Goal: Task Accomplishment & Management: Manage account settings

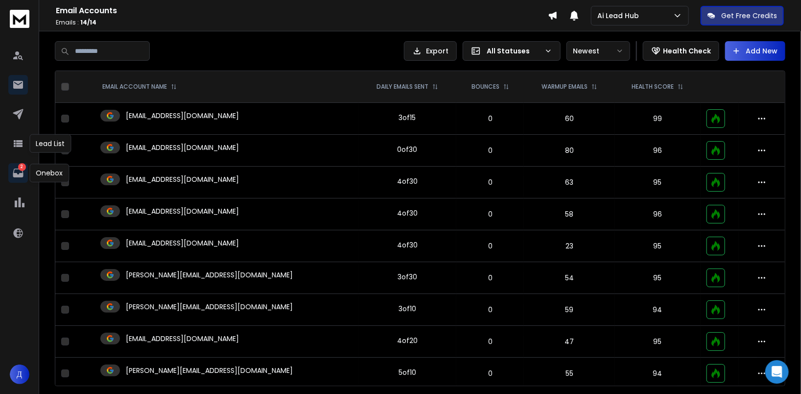
click at [17, 167] on icon at bounding box center [18, 173] width 12 height 12
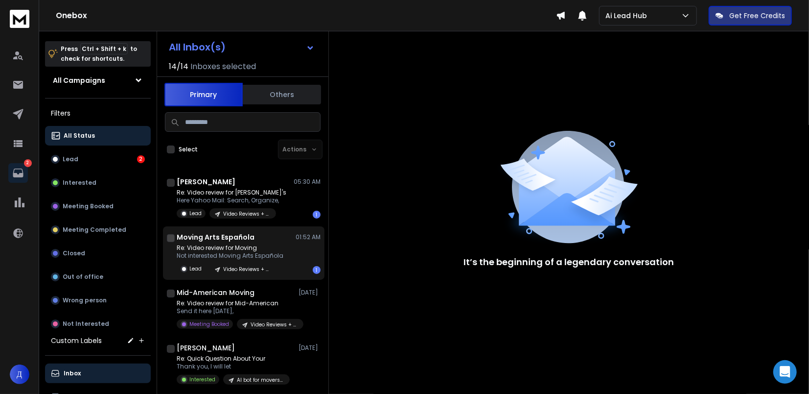
click at [281, 248] on p "Re: Video review for Moving" at bounding box center [230, 248] width 107 height 8
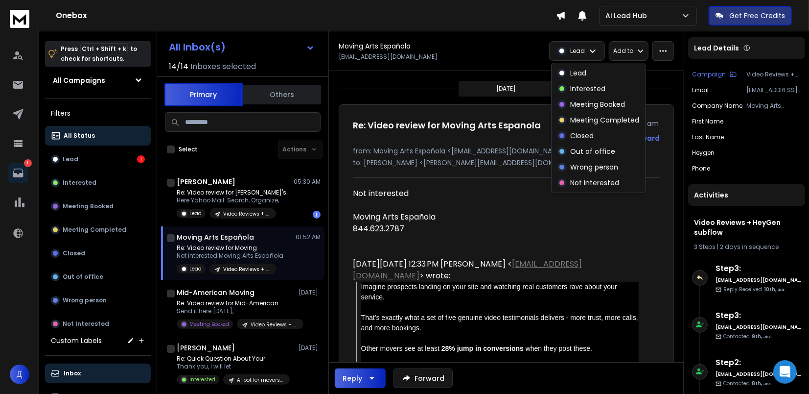
click at [596, 52] on icon at bounding box center [593, 51] width 8 height 8
click at [576, 184] on p "Not Interested" at bounding box center [594, 183] width 49 height 10
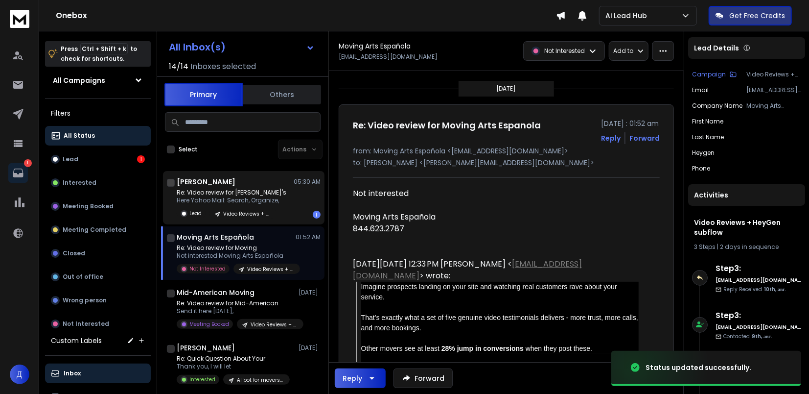
click at [278, 199] on div "Re: Video review for [PERSON_NAME]'s Here Yahoo Mail: Search, Organize, Lead Vi…" at bounding box center [249, 203] width 144 height 30
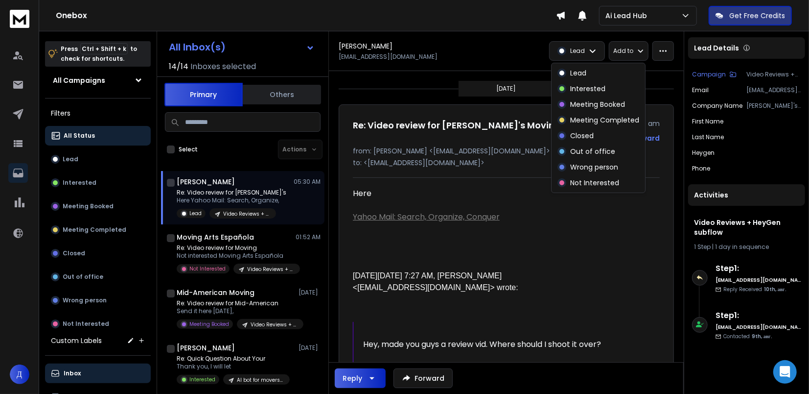
click at [578, 45] on div "Lead" at bounding box center [577, 51] width 55 height 19
click at [583, 86] on p "Interested" at bounding box center [587, 89] width 35 height 10
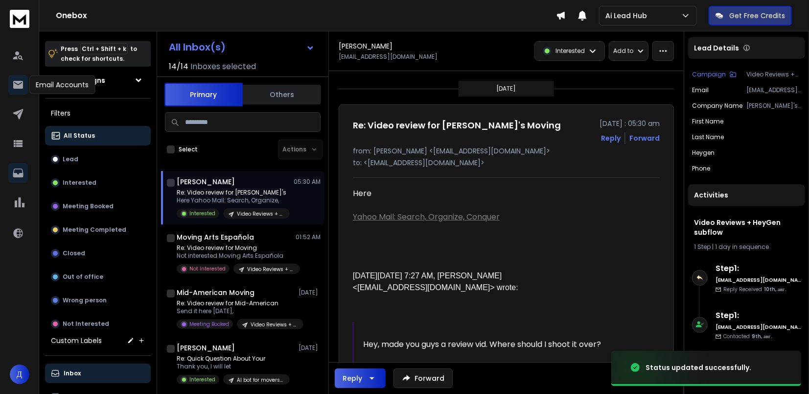
click at [17, 82] on icon at bounding box center [18, 85] width 10 height 8
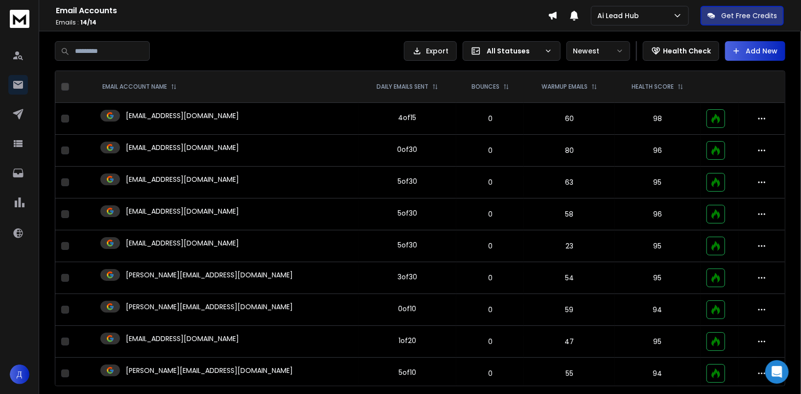
click at [363, 118] on td "4 of 15" at bounding box center [407, 115] width 98 height 25
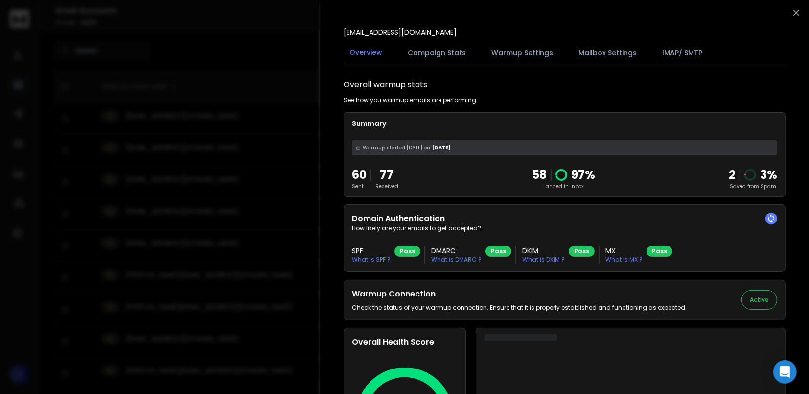
click at [668, 47] on button "IMAP/ SMTP" at bounding box center [683, 53] width 52 height 22
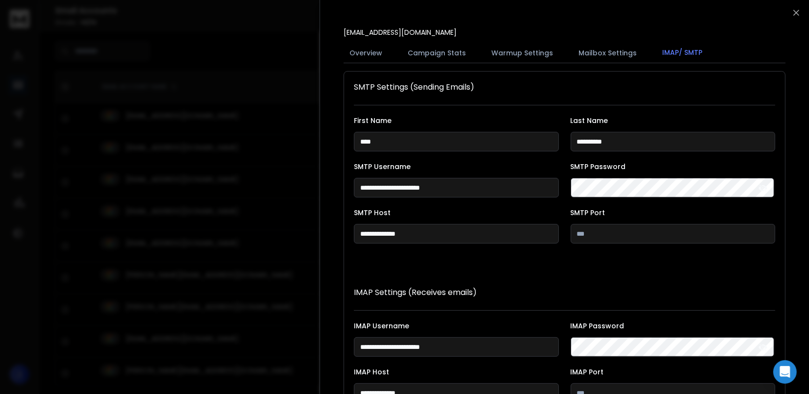
click at [610, 47] on button "Mailbox Settings" at bounding box center [608, 53] width 70 height 22
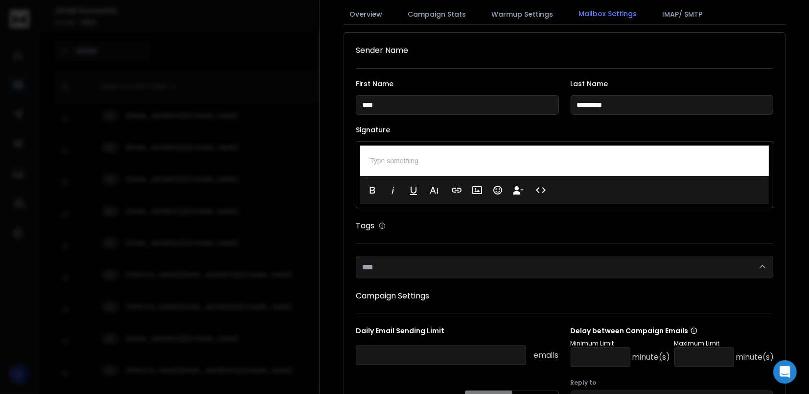
scroll to position [54, 0]
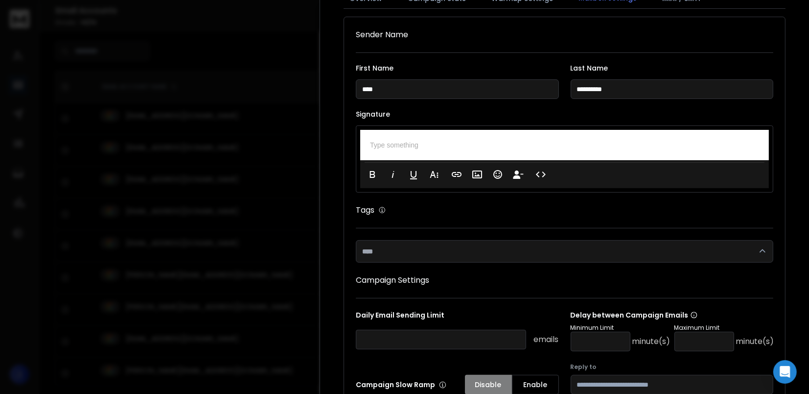
click at [387, 341] on input "**" at bounding box center [441, 340] width 170 height 20
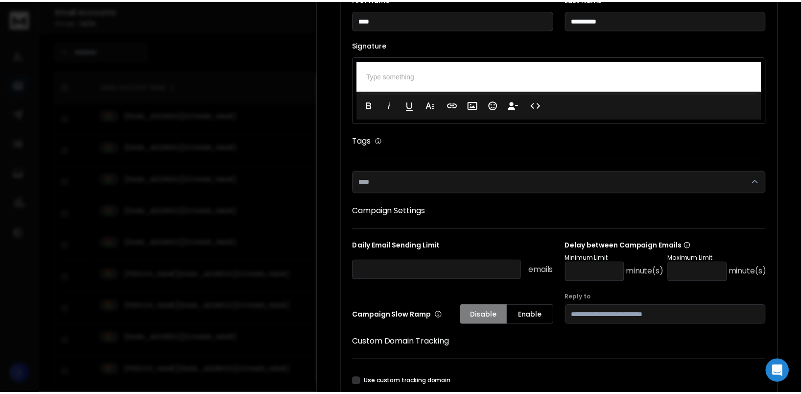
scroll to position [192, 0]
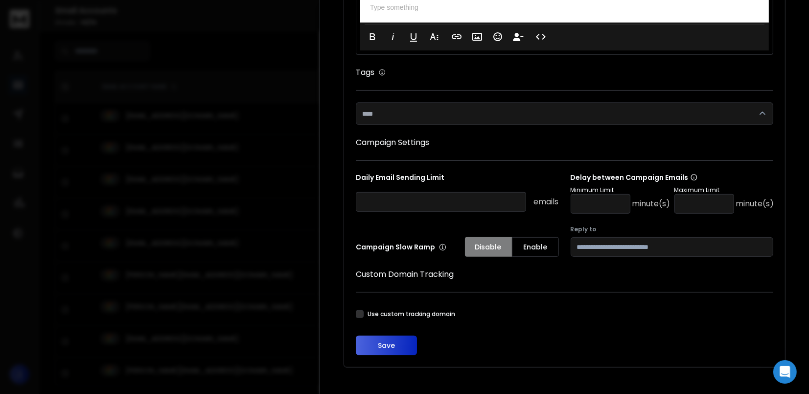
type input "*"
click at [392, 345] on button "Save" at bounding box center [386, 345] width 61 height 20
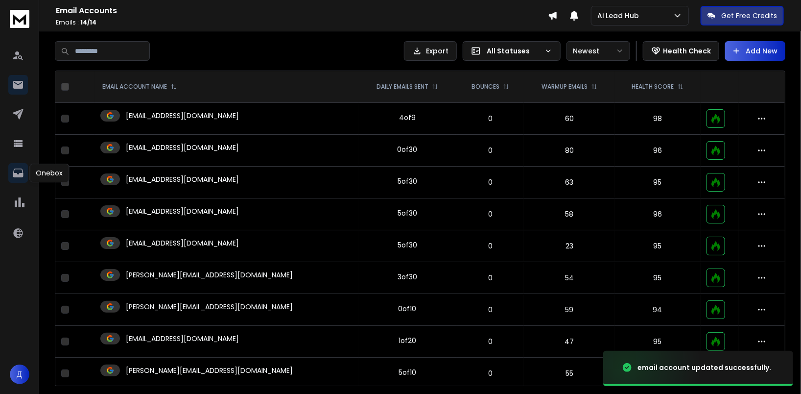
click at [20, 168] on icon at bounding box center [18, 172] width 10 height 9
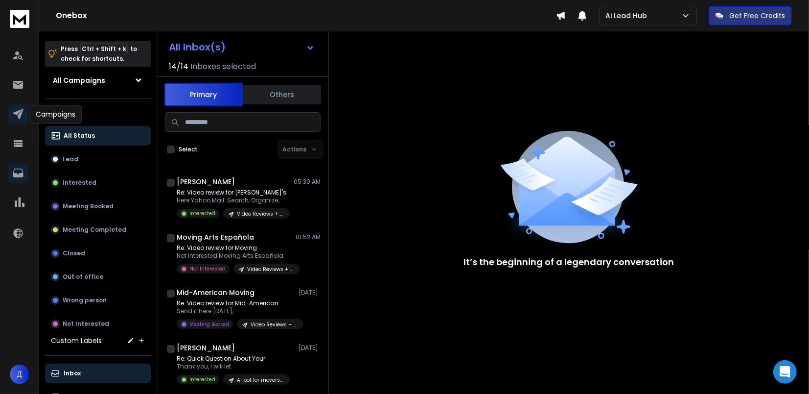
click at [21, 114] on icon at bounding box center [18, 114] width 10 height 10
